Goal: Navigation & Orientation: Find specific page/section

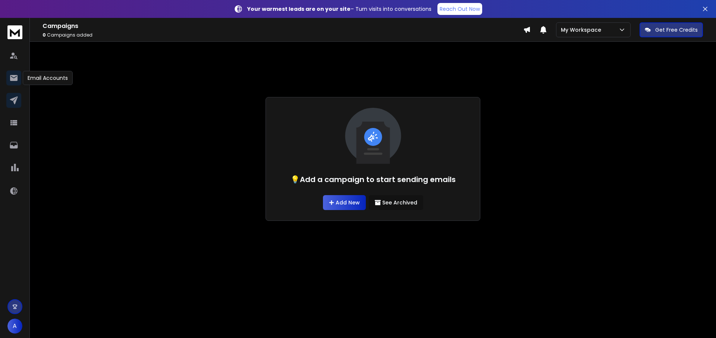
click at [12, 79] on icon at bounding box center [13, 78] width 7 height 6
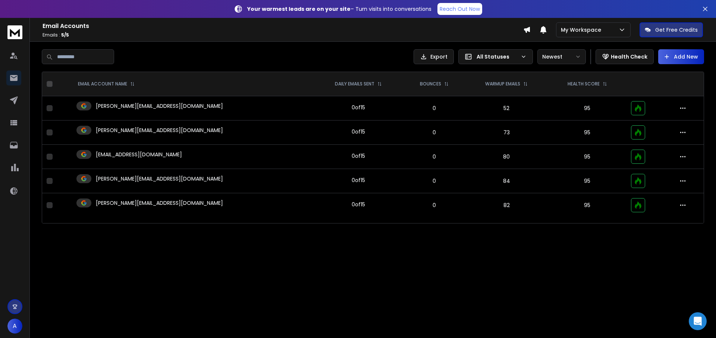
click at [166, 109] on div "[PERSON_NAME][EMAIL_ADDRESS][DOMAIN_NAME]" at bounding box center [192, 105] width 232 height 9
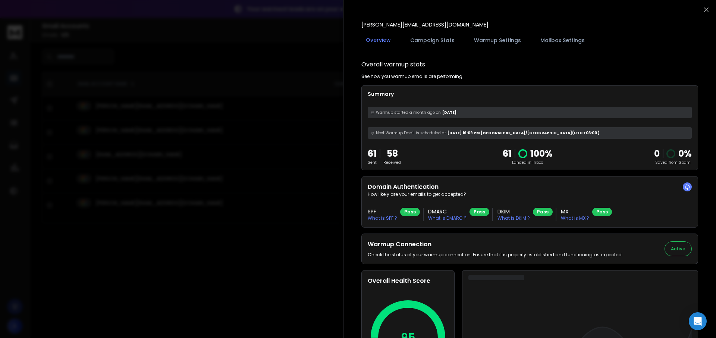
click at [439, 40] on button "Campaign Stats" at bounding box center [432, 40] width 53 height 16
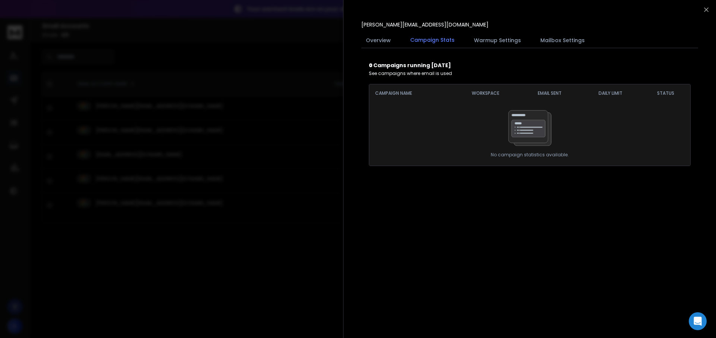
click at [479, 38] on button "Warmup Settings" at bounding box center [497, 40] width 56 height 16
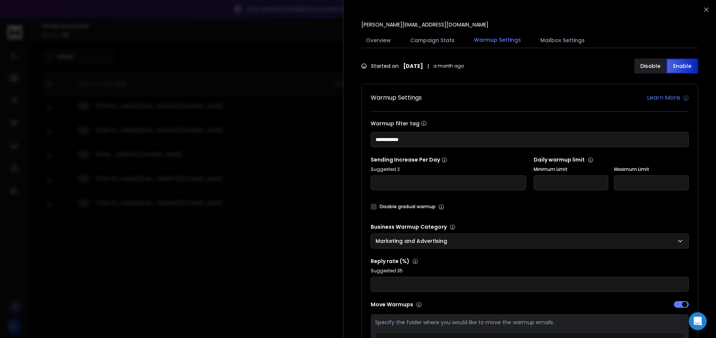
click at [712, 6] on div "**********" at bounding box center [529, 169] width 373 height 338
click at [707, 8] on icon "button" at bounding box center [706, 9] width 7 height 7
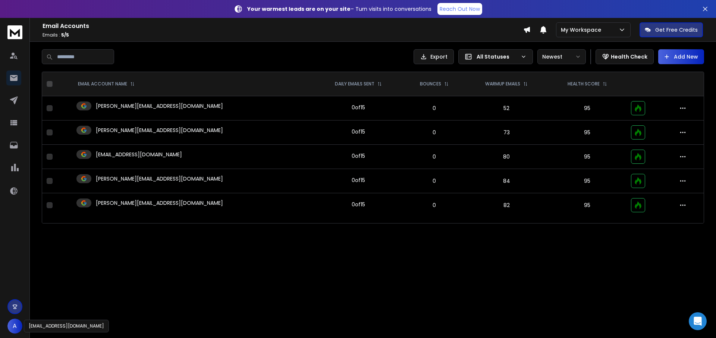
click at [13, 323] on span "A" at bounding box center [14, 325] width 15 height 15
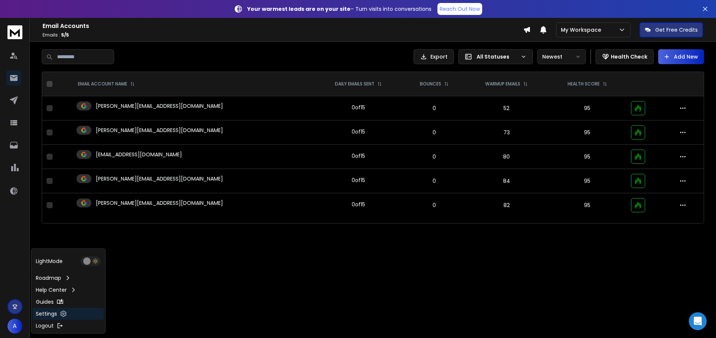
click at [59, 314] on div "Settings" at bounding box center [68, 314] width 71 height 12
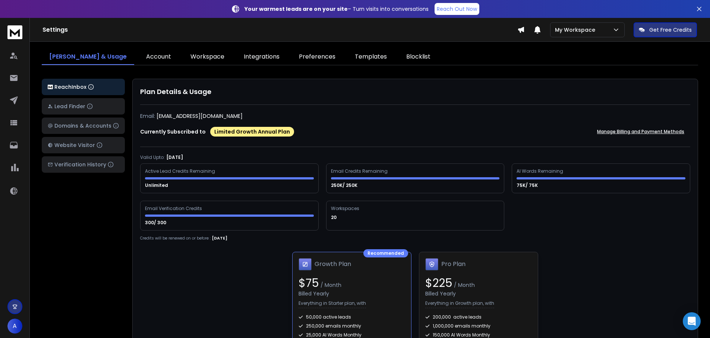
click at [621, 132] on p "Manage Billing and Payment Methods" at bounding box center [640, 132] width 87 height 6
click at [17, 81] on icon at bounding box center [13, 77] width 9 height 9
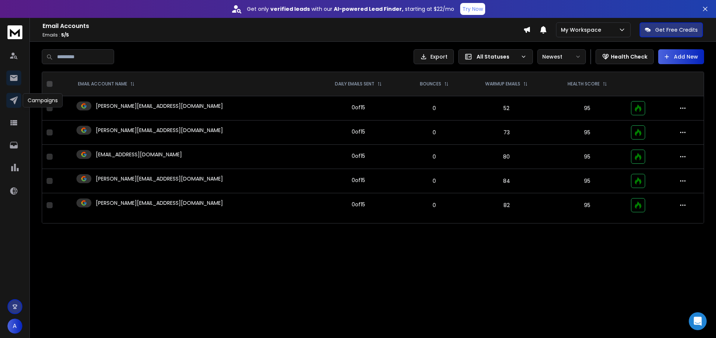
click at [13, 102] on icon at bounding box center [14, 100] width 8 height 8
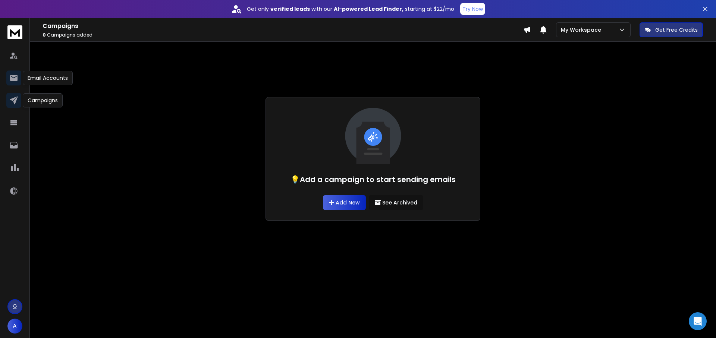
click at [16, 73] on icon at bounding box center [13, 77] width 9 height 9
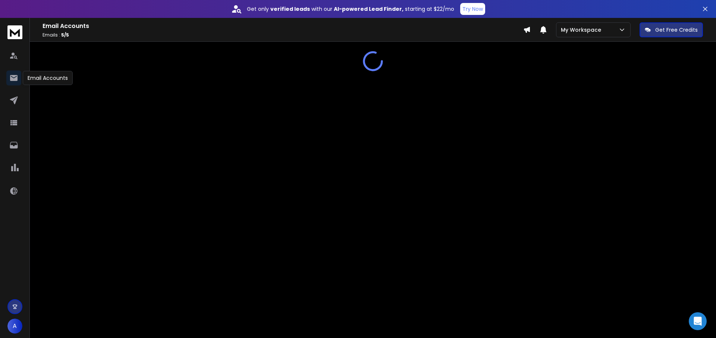
click at [15, 77] on icon at bounding box center [13, 77] width 9 height 9
